Goal: Task Accomplishment & Management: Complete application form

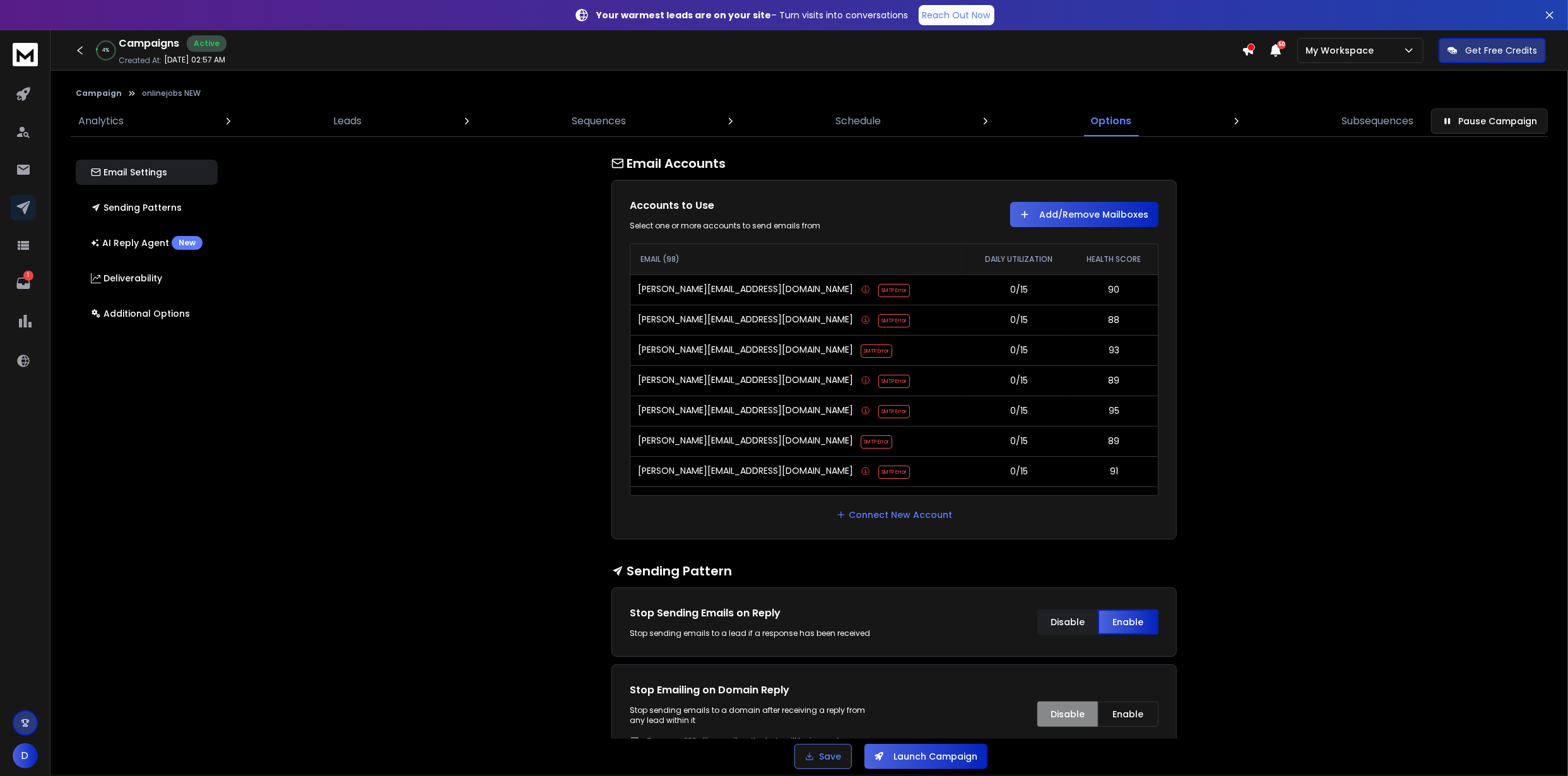
scroll to position [2653, 0]
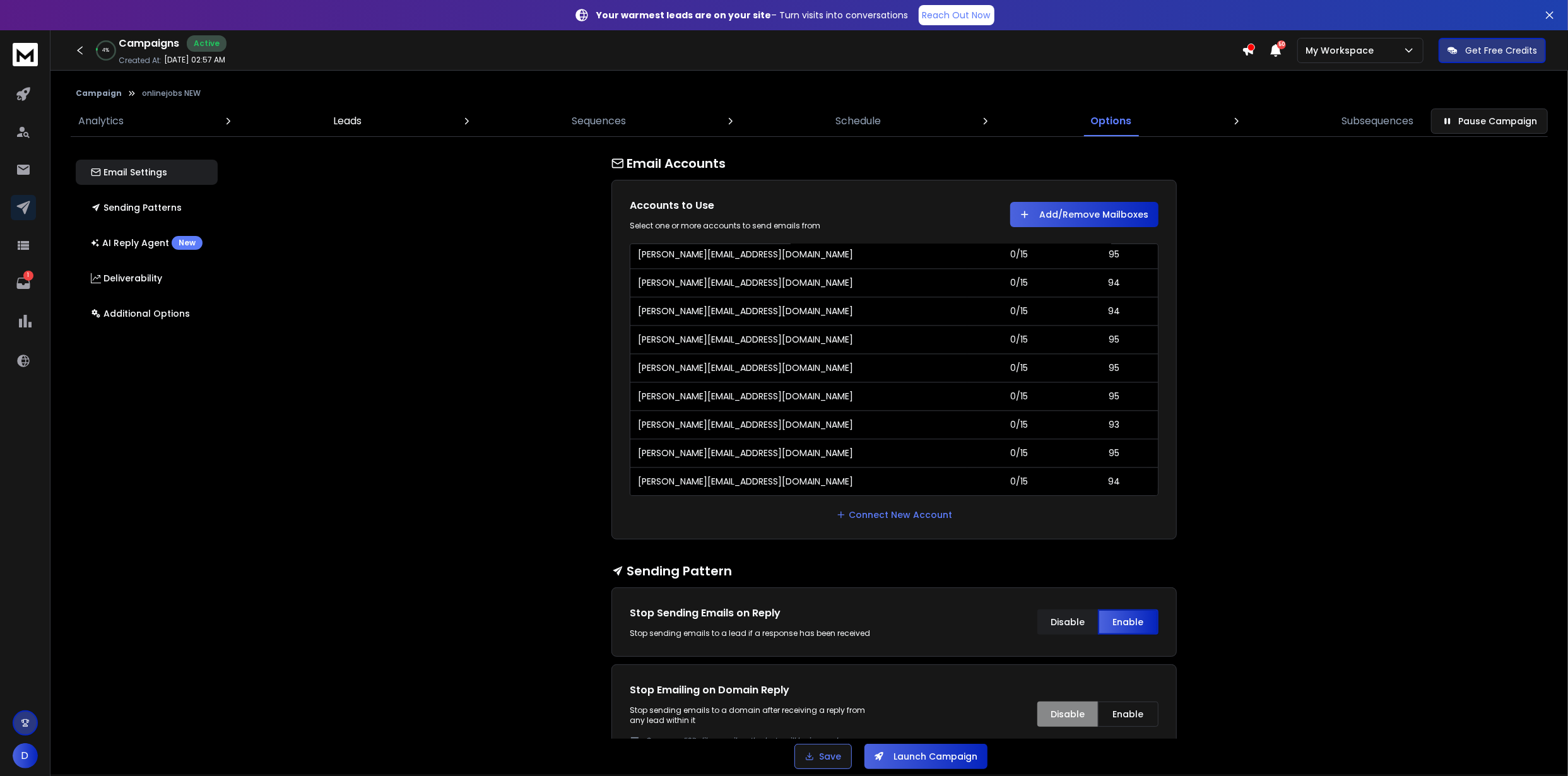
click at [369, 121] on link "Leads" at bounding box center [347, 121] width 44 height 31
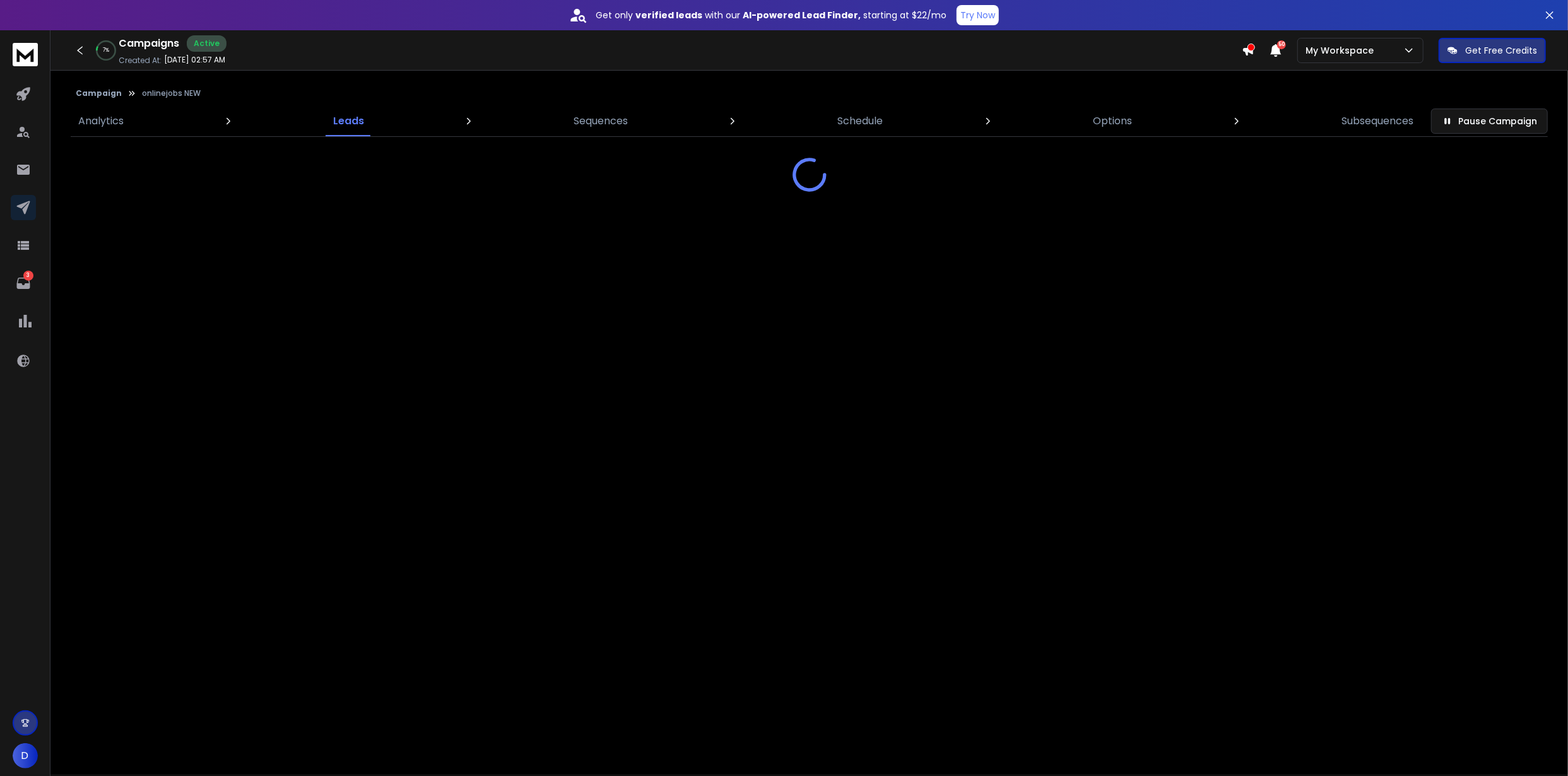
click at [363, 120] on link "Leads" at bounding box center [349, 121] width 46 height 31
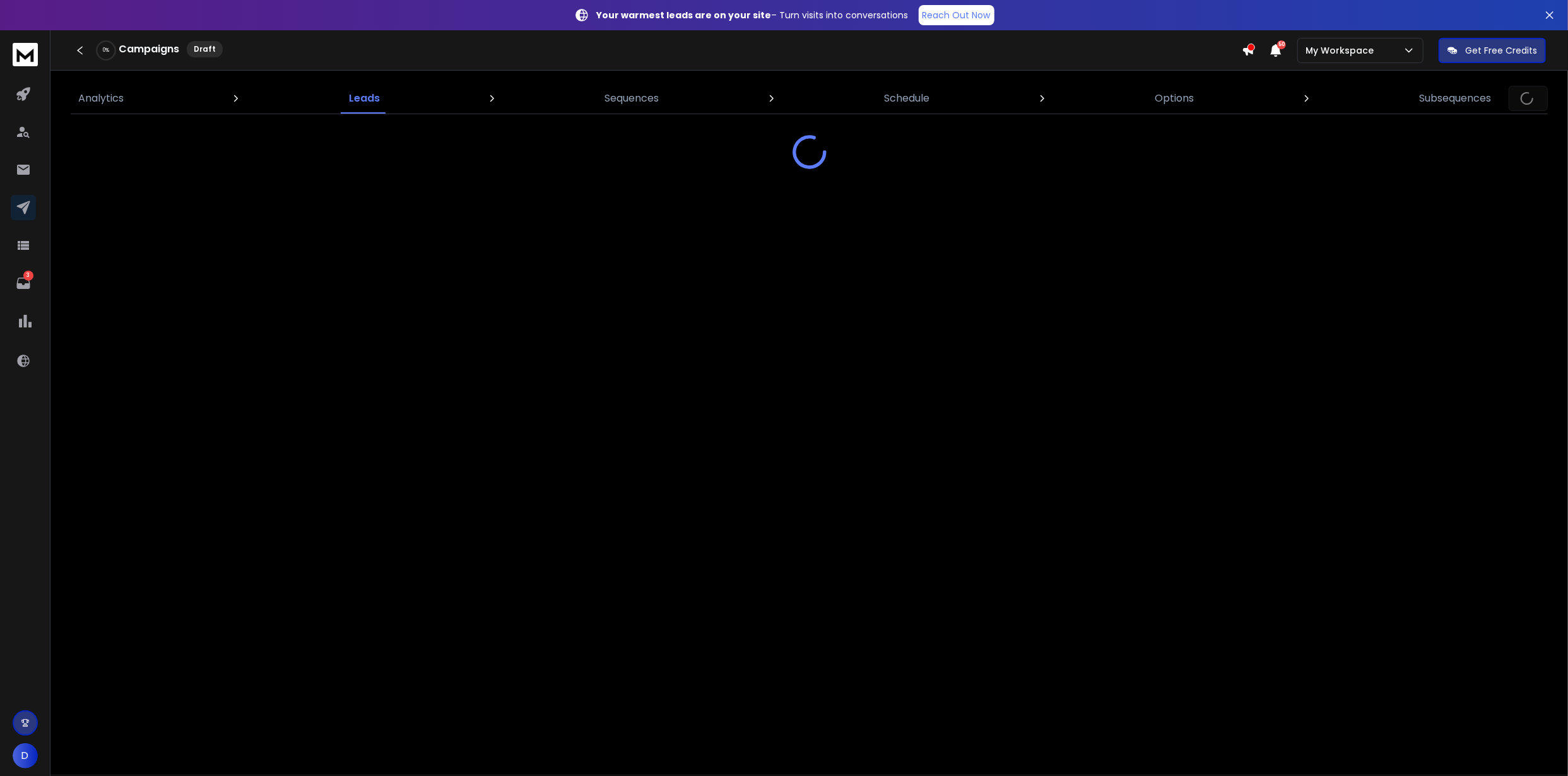
click at [354, 101] on p "Leads" at bounding box center [364, 98] width 31 height 15
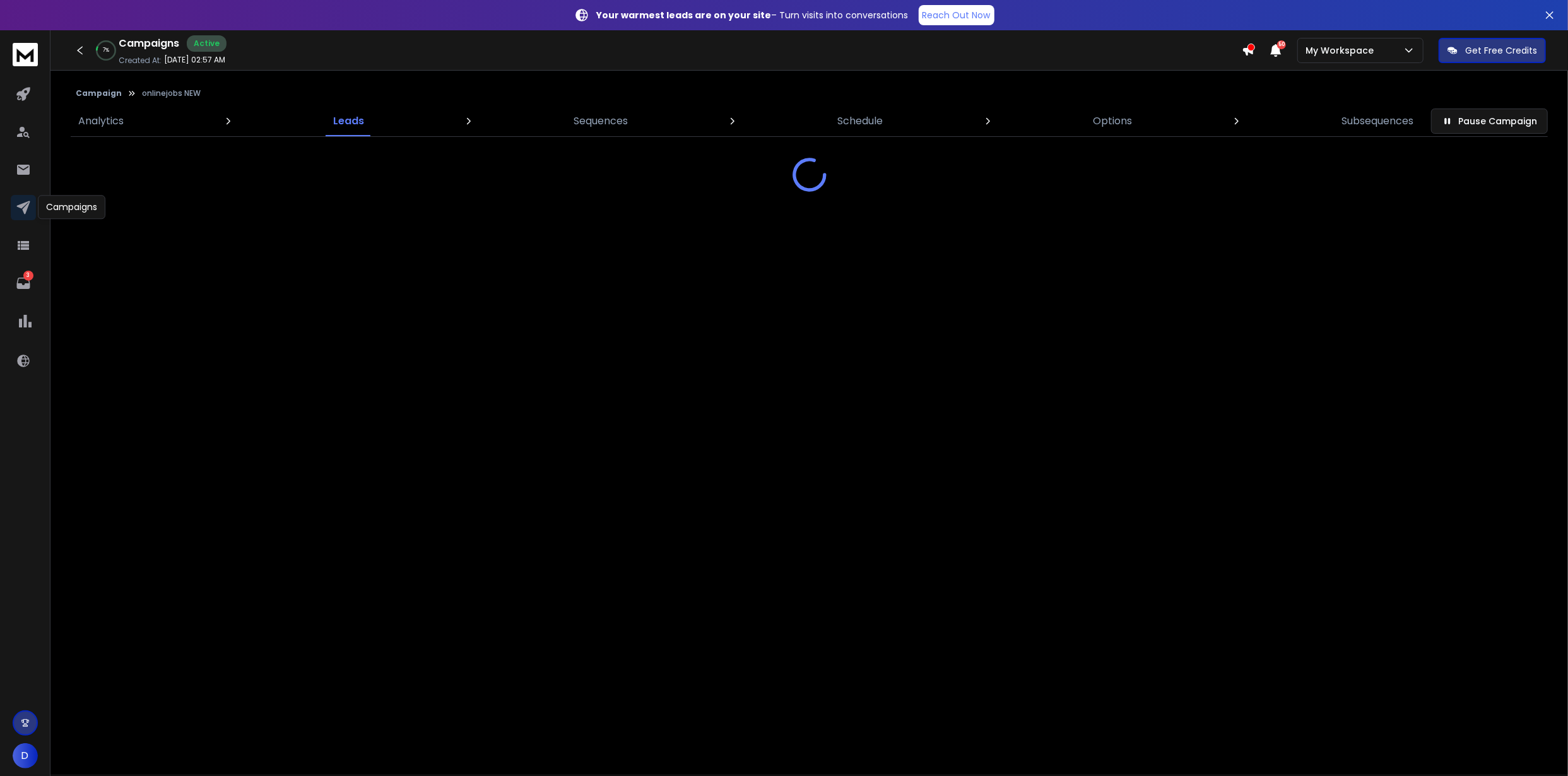
click at [29, 210] on icon at bounding box center [23, 207] width 15 height 15
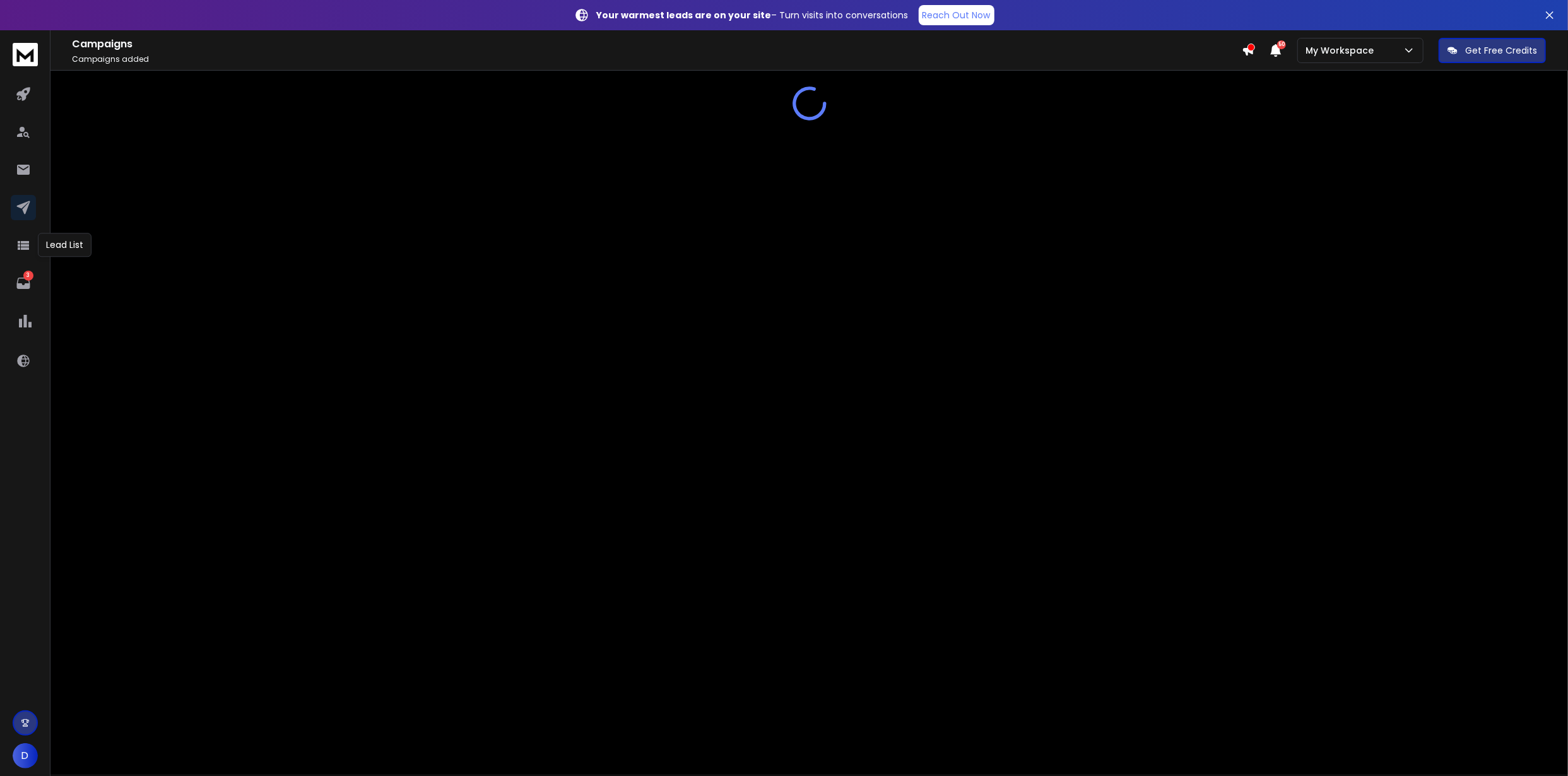
click at [15, 261] on div at bounding box center [25, 248] width 29 height 31
click at [20, 252] on icon at bounding box center [23, 245] width 15 height 15
click at [20, 173] on icon at bounding box center [23, 169] width 13 height 10
click at [18, 206] on icon at bounding box center [23, 207] width 13 height 13
click at [24, 207] on icon at bounding box center [23, 207] width 13 height 13
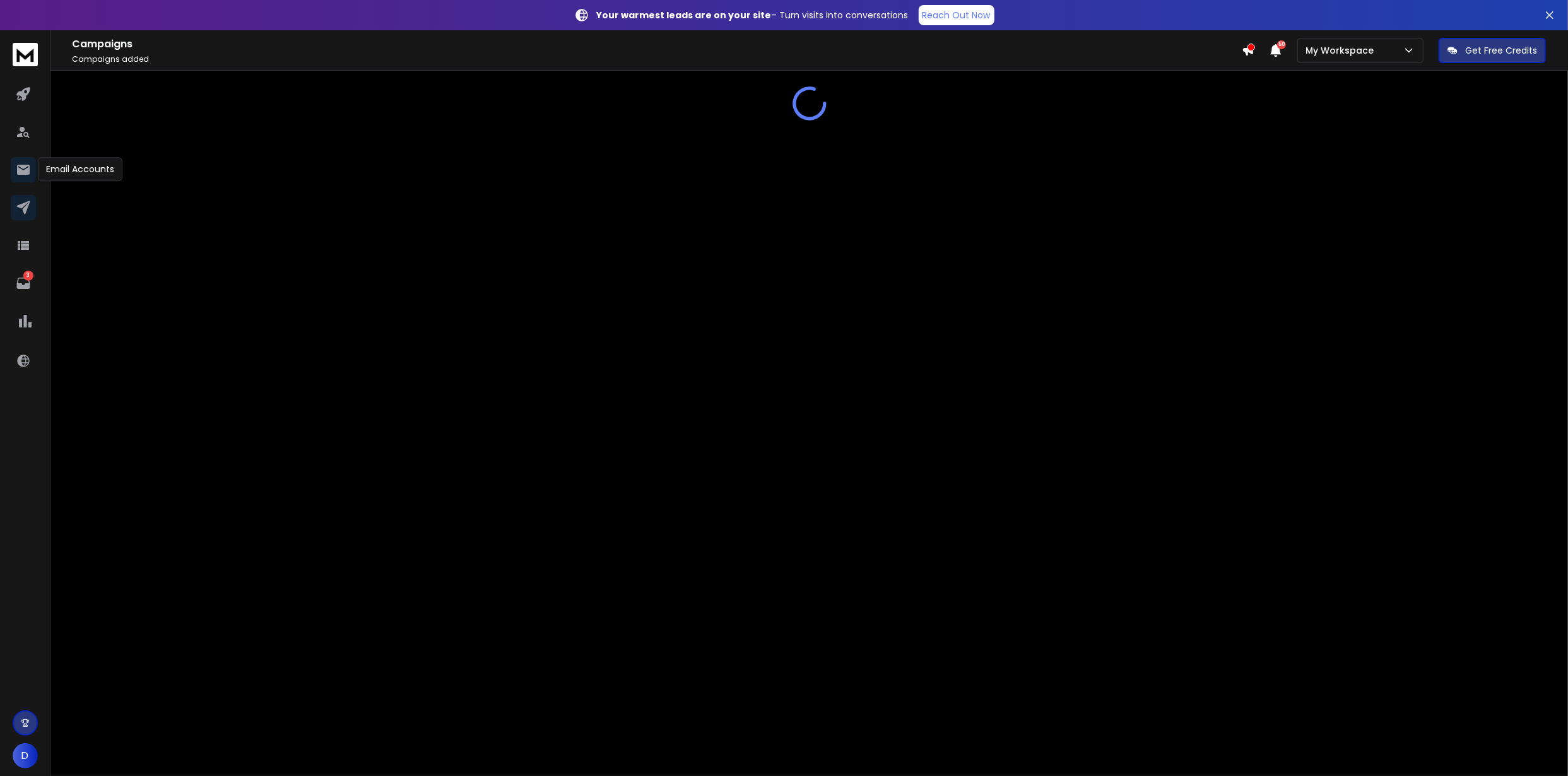
click at [27, 166] on icon at bounding box center [23, 170] width 15 height 15
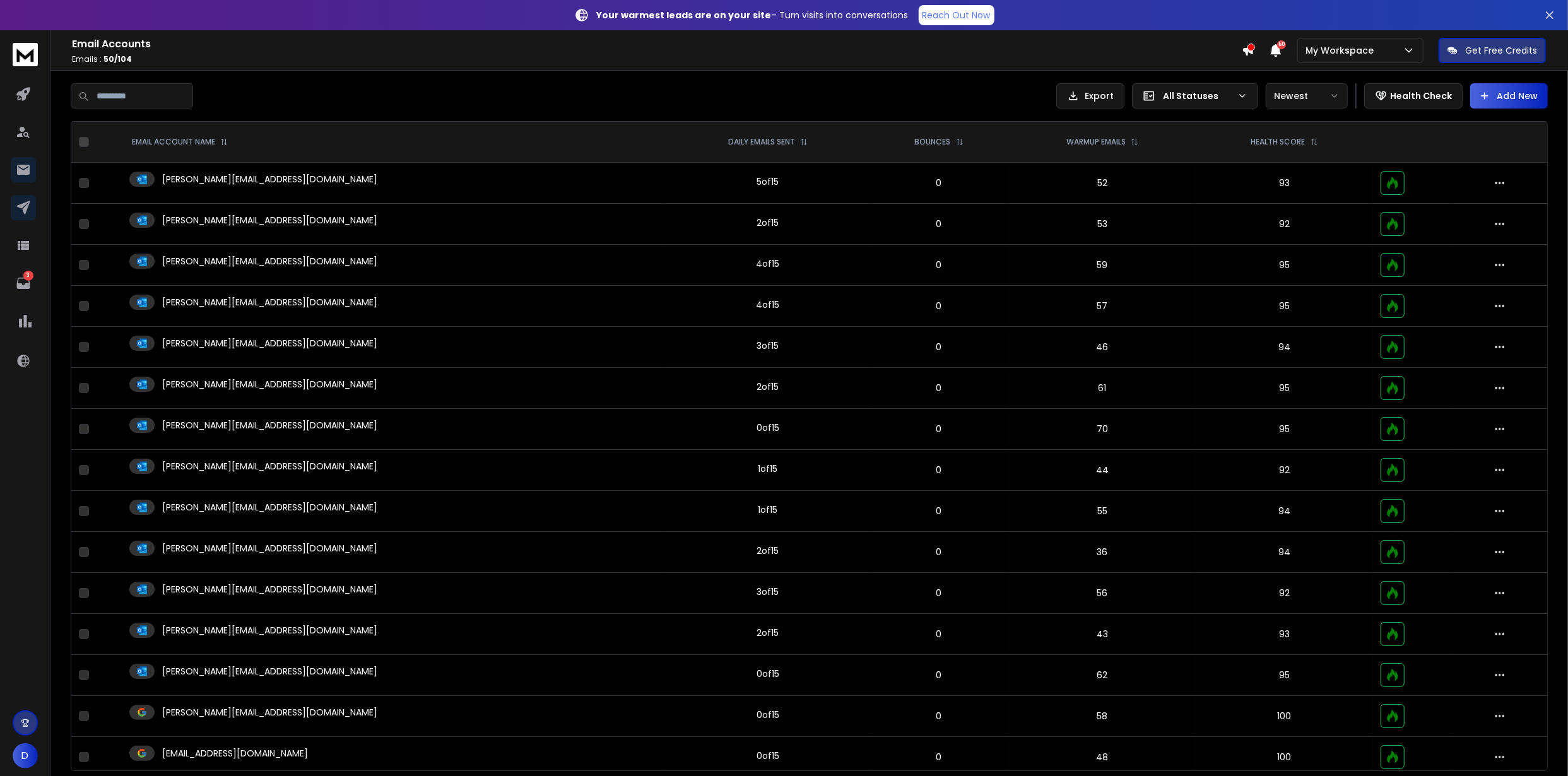
click at [34, 200] on link at bounding box center [23, 207] width 25 height 25
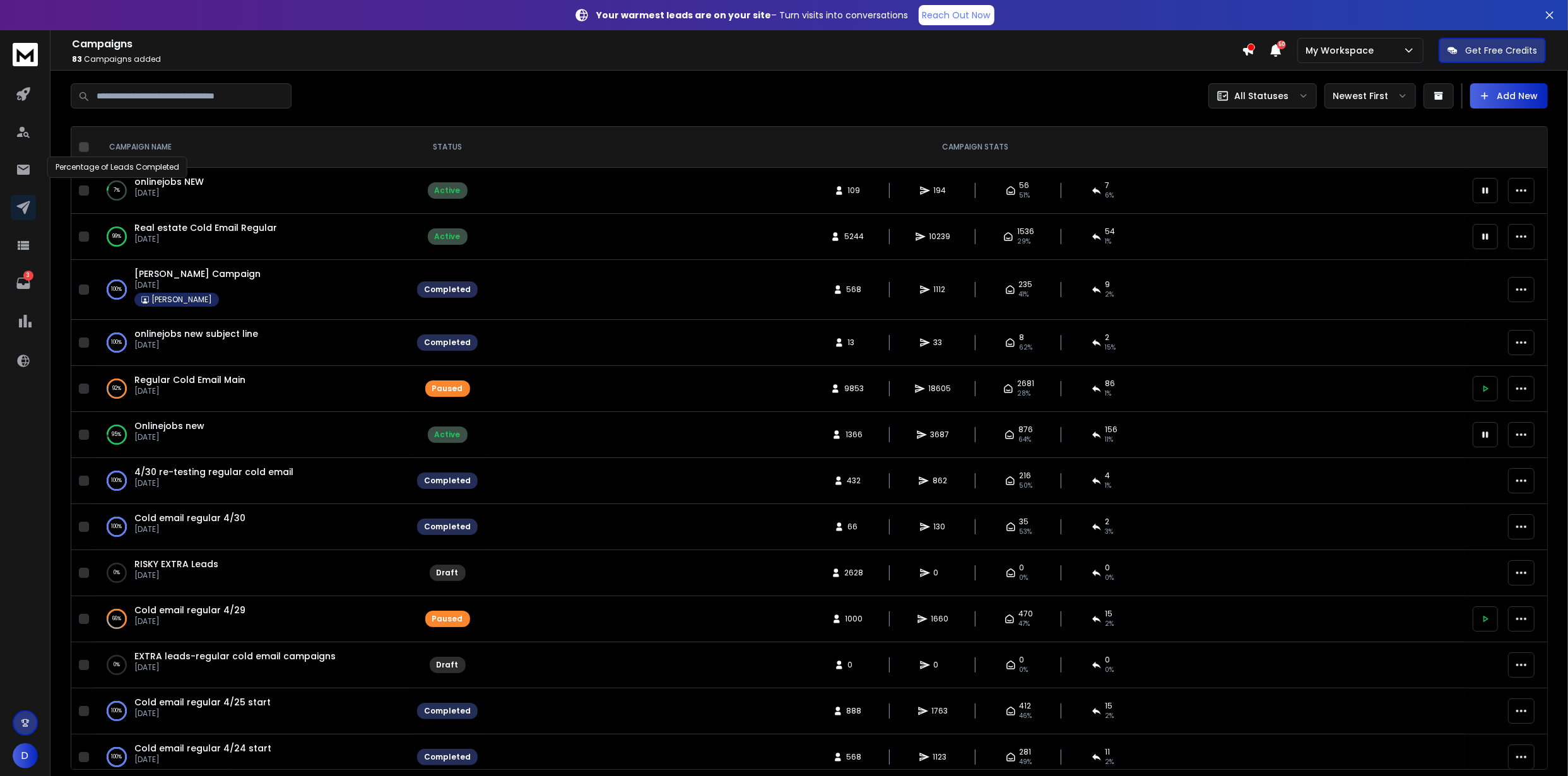
click at [158, 183] on span "onlinejobs NEW" at bounding box center [169, 182] width 70 height 13
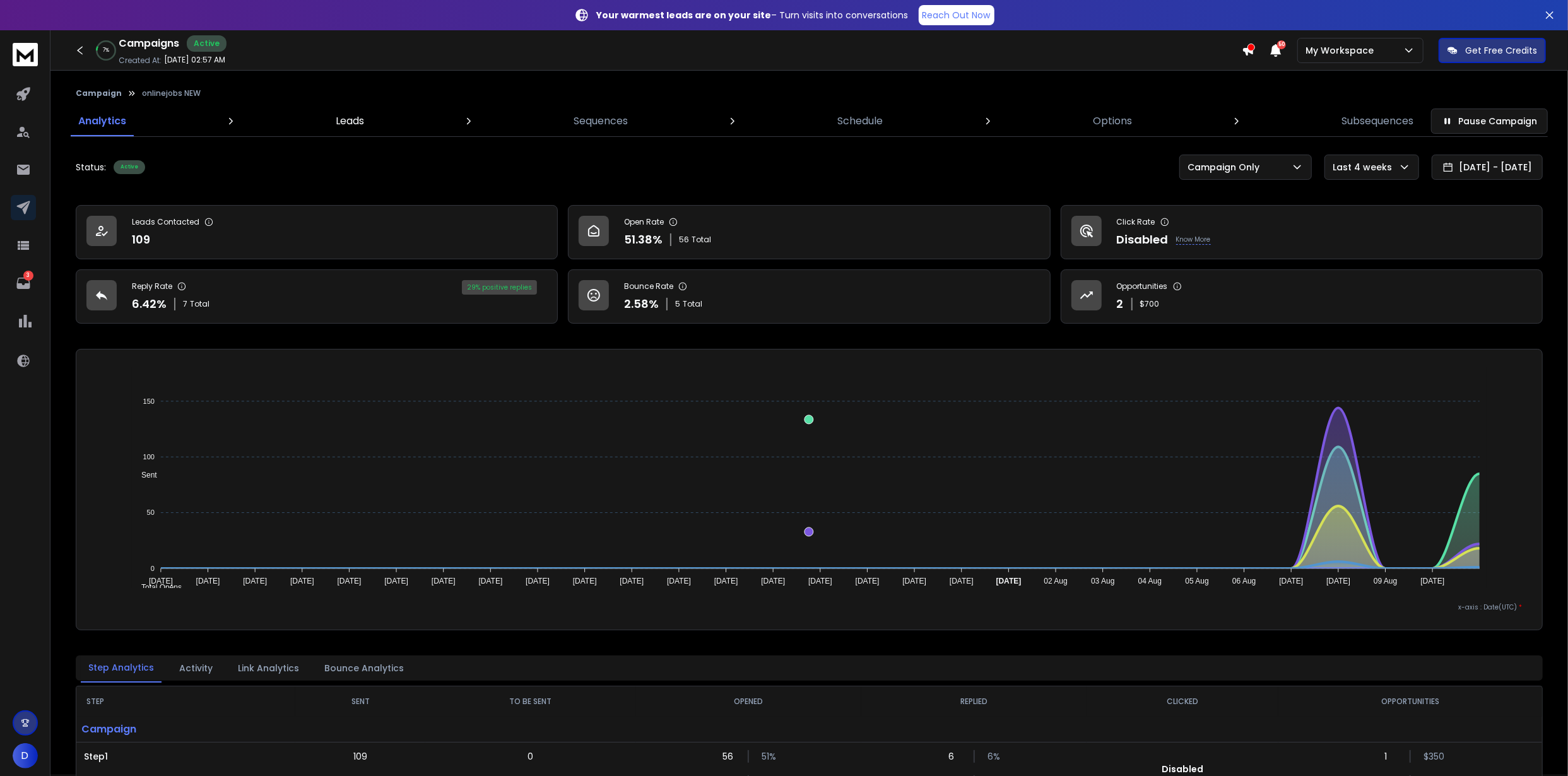
click at [342, 123] on p "Leads" at bounding box center [350, 121] width 29 height 15
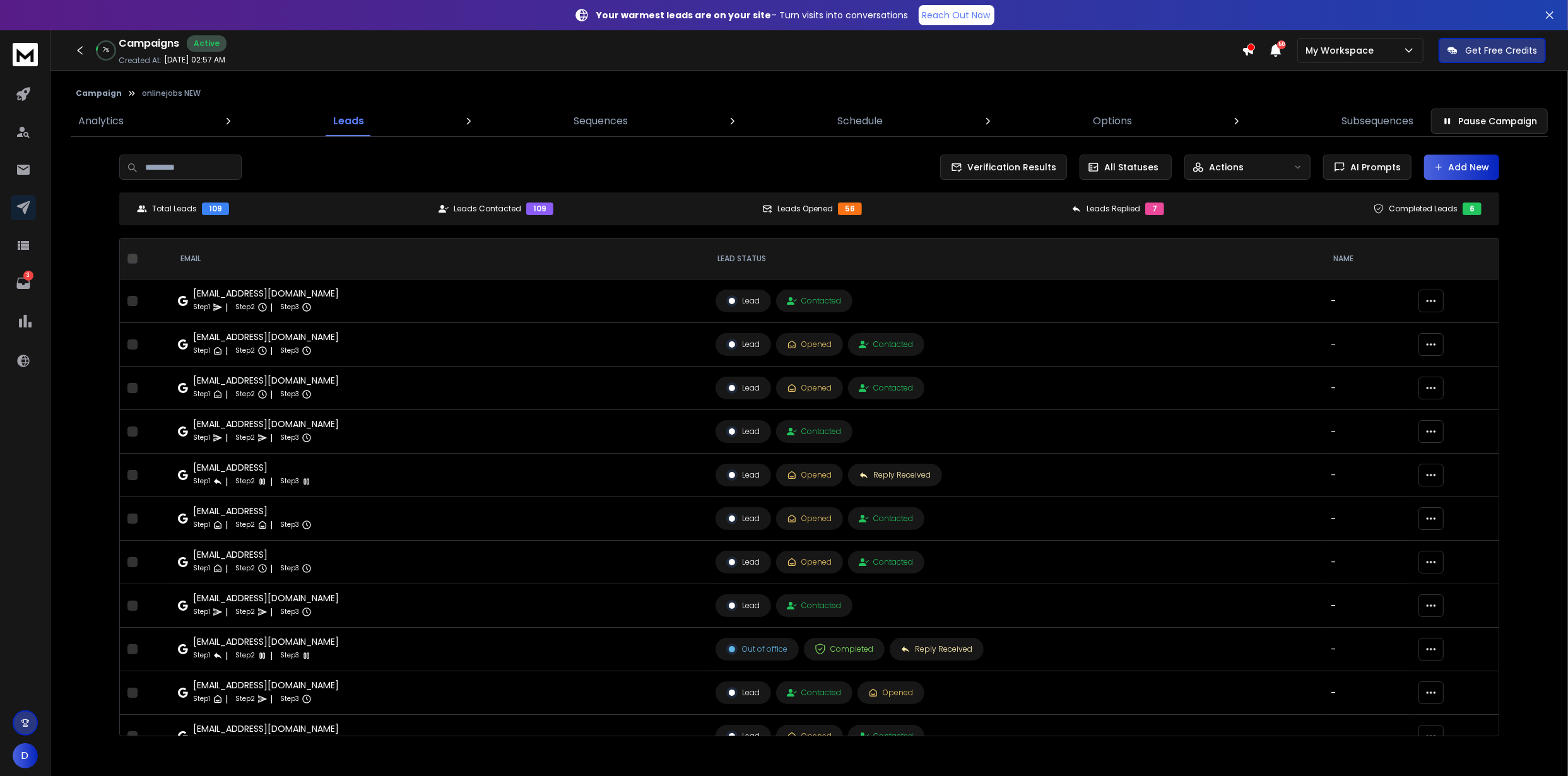
click at [1467, 168] on button "Add New" at bounding box center [1461, 167] width 75 height 25
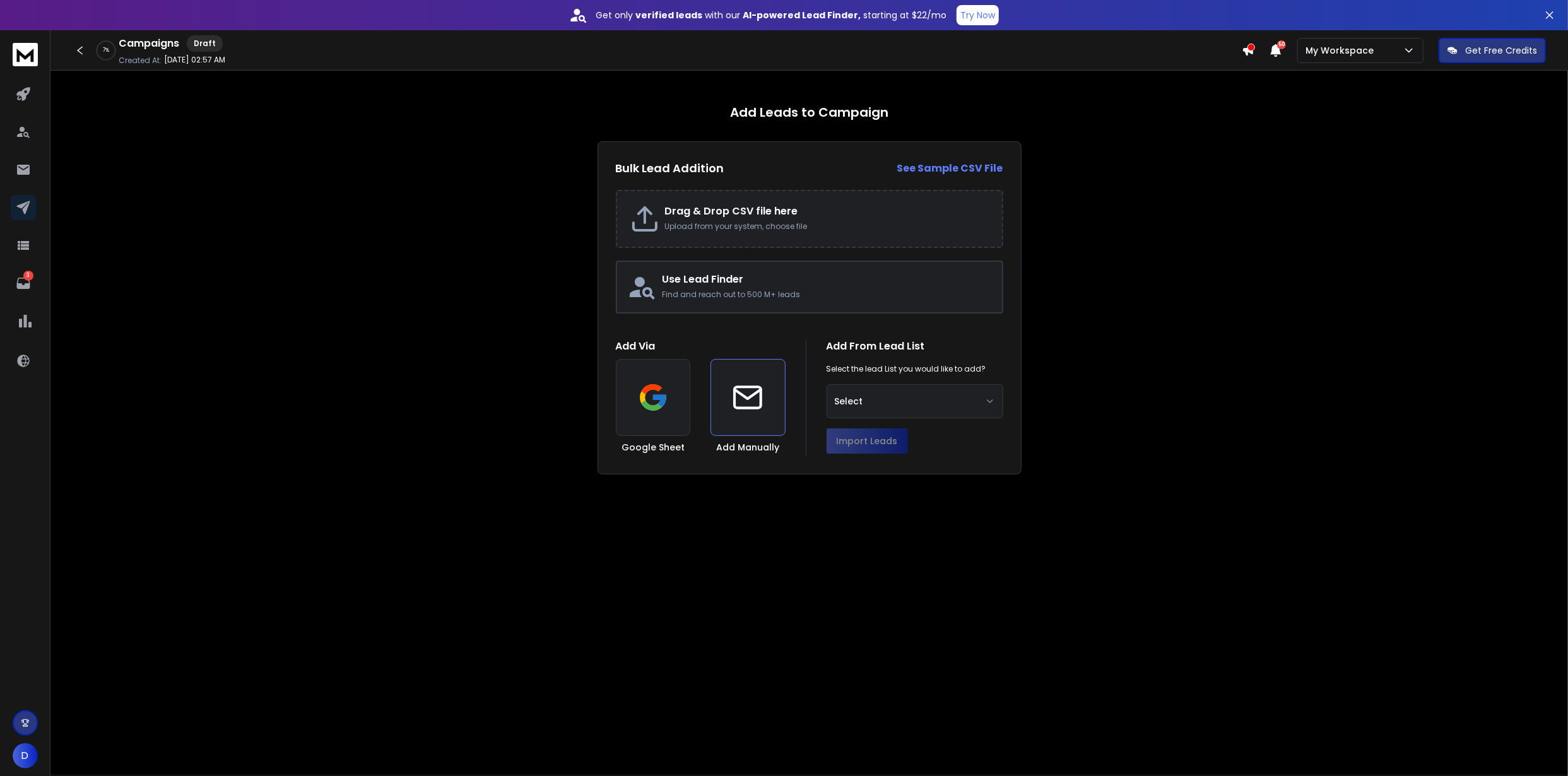
click at [776, 393] on div at bounding box center [747, 397] width 75 height 77
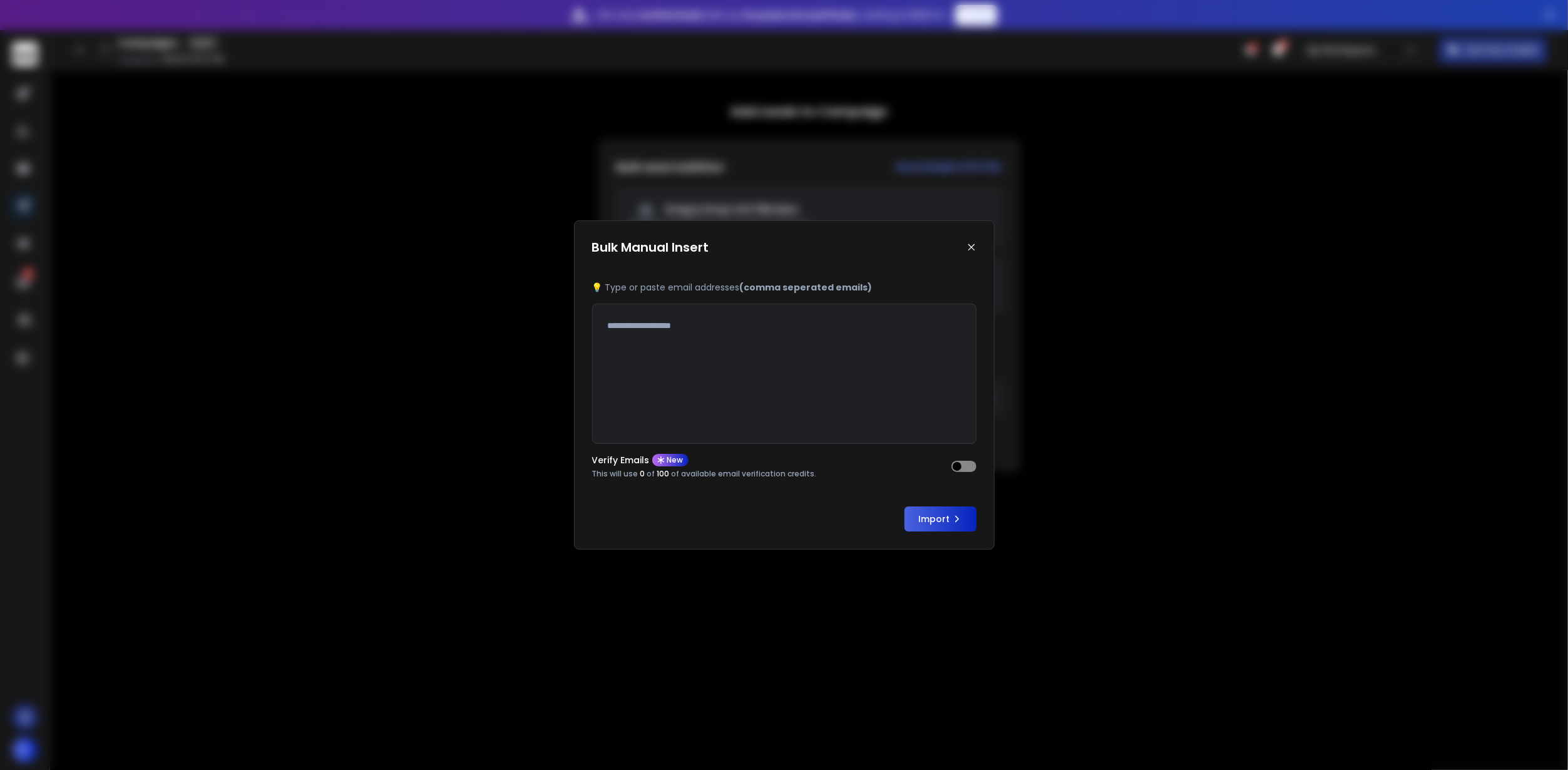
click at [759, 358] on textarea at bounding box center [784, 374] width 384 height 140
paste textarea "**********"
click at [780, 419] on textarea "**********" at bounding box center [784, 374] width 384 height 140
paste textarea "**********"
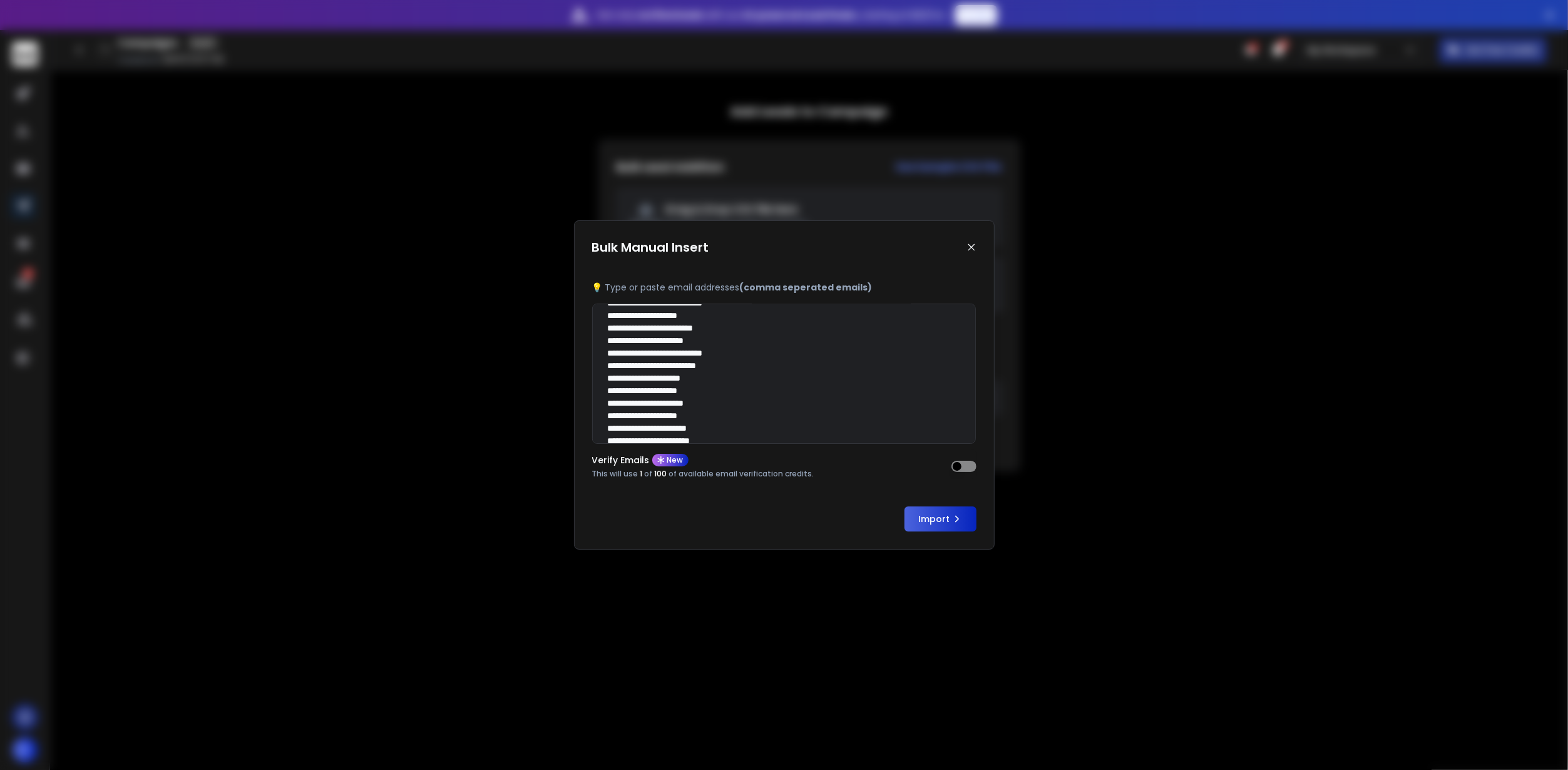
scroll to position [0, 0]
click at [607, 336] on textarea at bounding box center [784, 374] width 384 height 140
click at [952, 522] on icon "submit" at bounding box center [957, 519] width 10 height 10
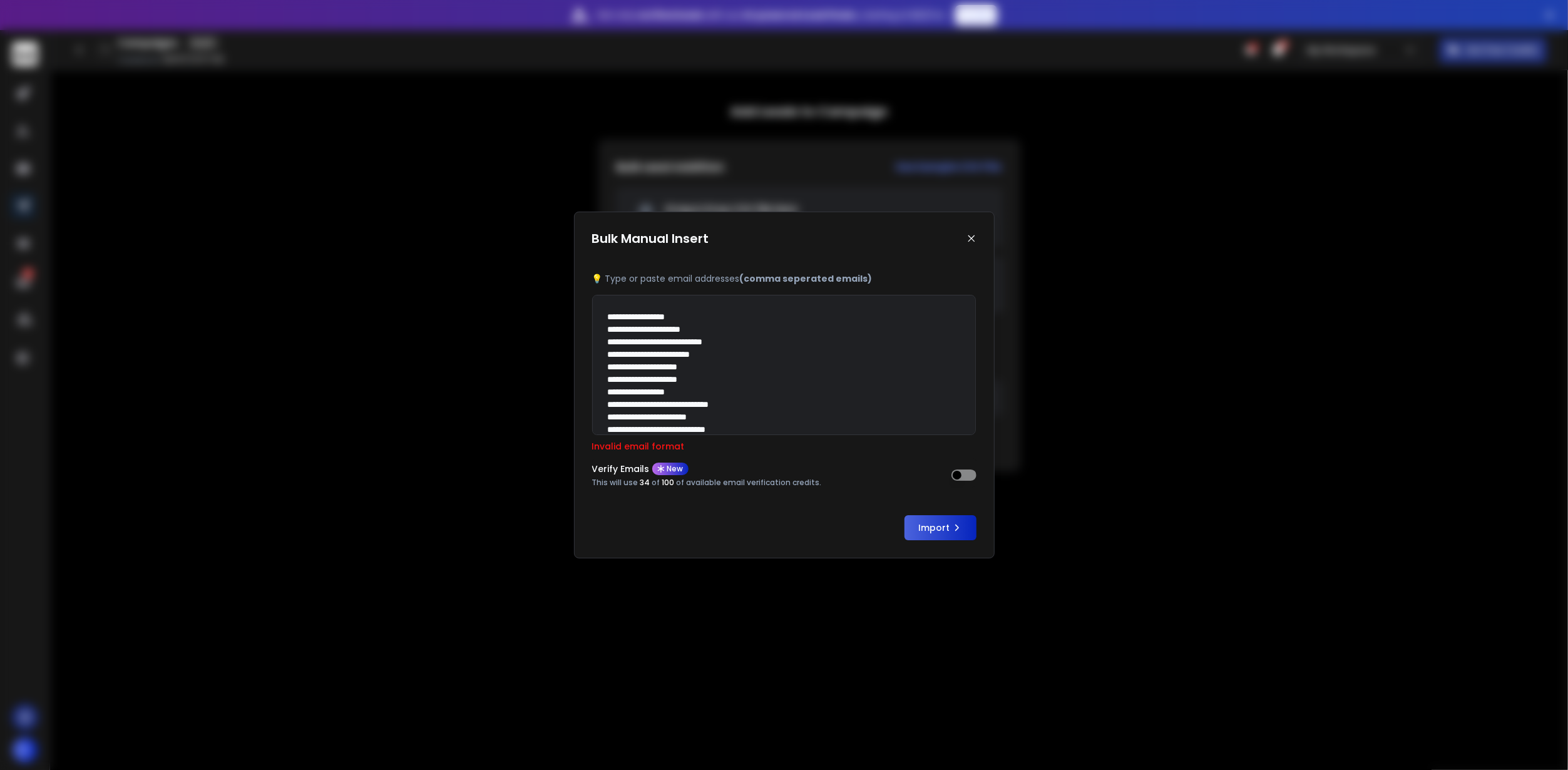
scroll to position [417, 0]
click at [605, 332] on textarea at bounding box center [784, 365] width 384 height 140
click at [603, 327] on textarea at bounding box center [784, 365] width 384 height 140
click at [933, 526] on button "Import" at bounding box center [940, 527] width 72 height 25
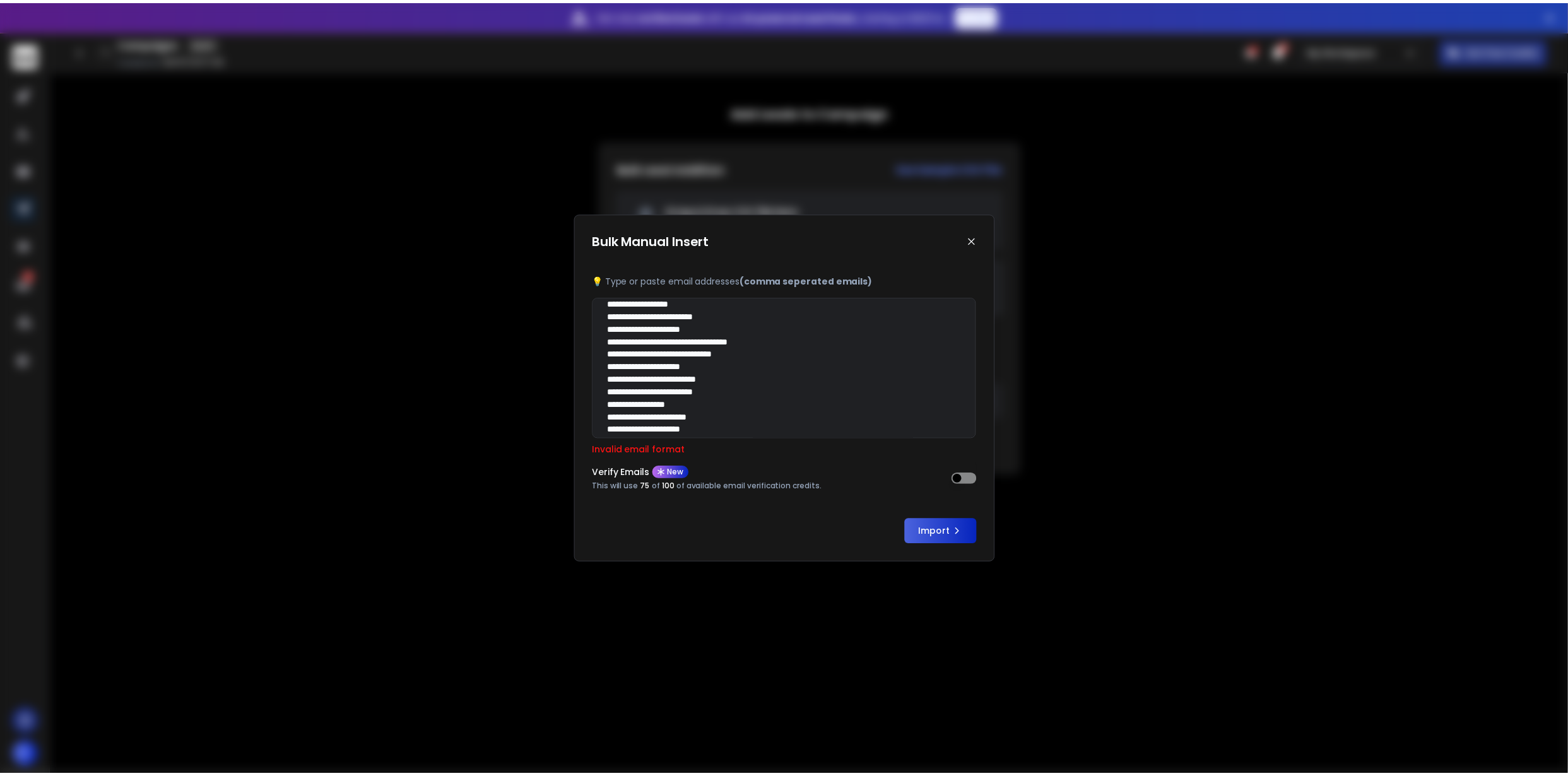
scroll to position [544, 0]
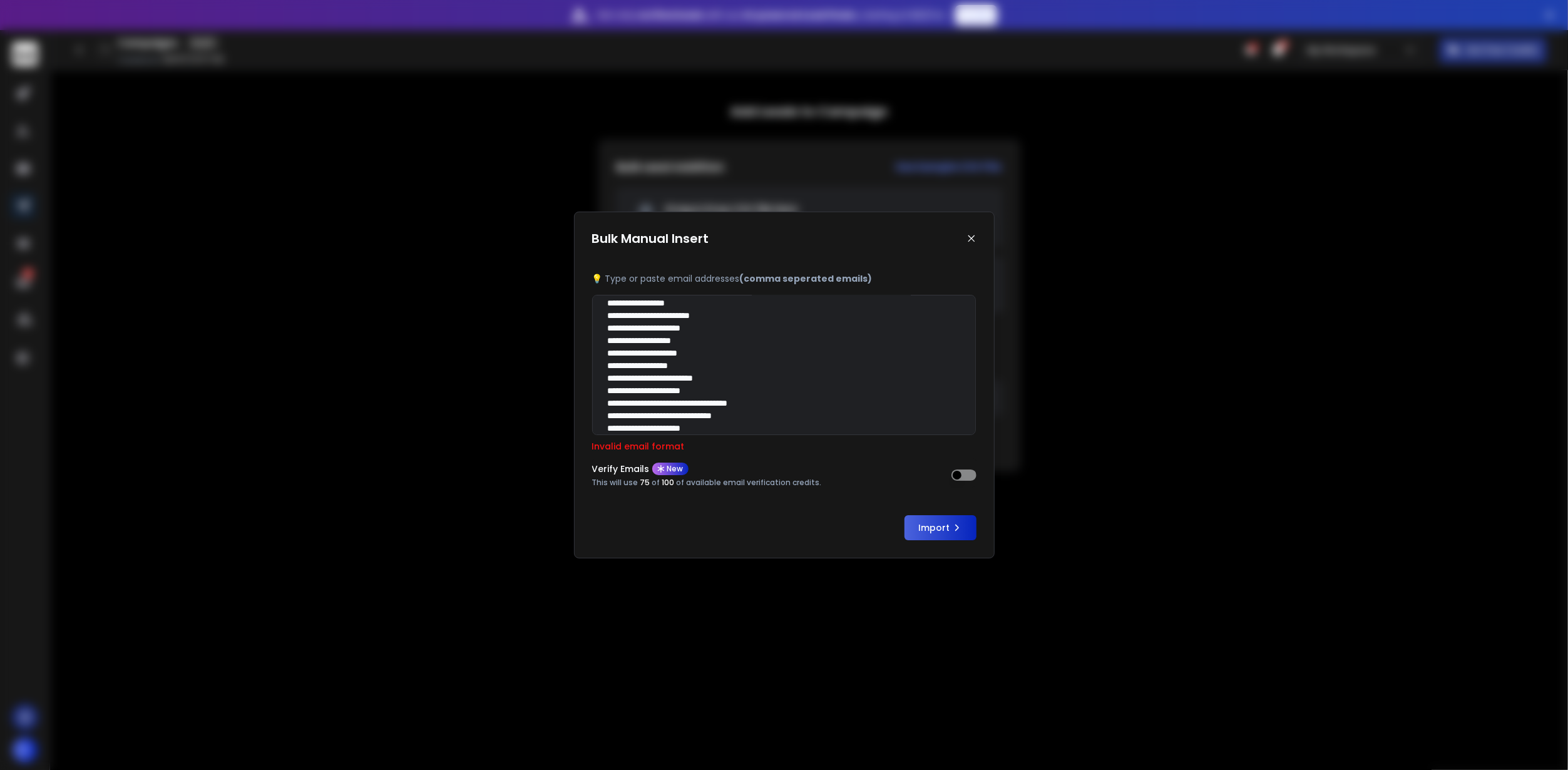
click at [610, 396] on textarea at bounding box center [784, 365] width 384 height 140
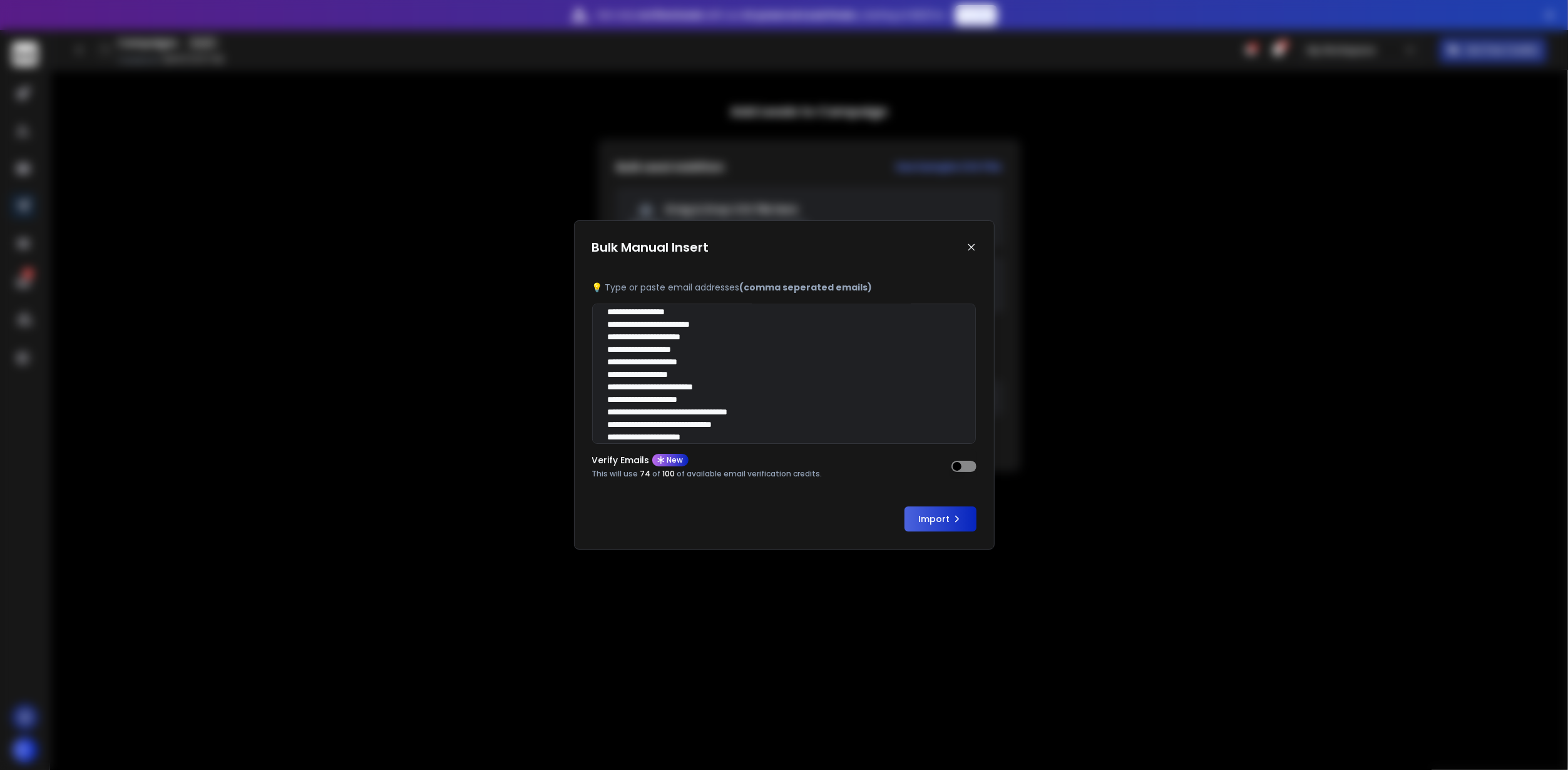
type textarea "**********"
click at [919, 509] on button "Import" at bounding box center [940, 519] width 72 height 25
